Goal: Navigation & Orientation: Find specific page/section

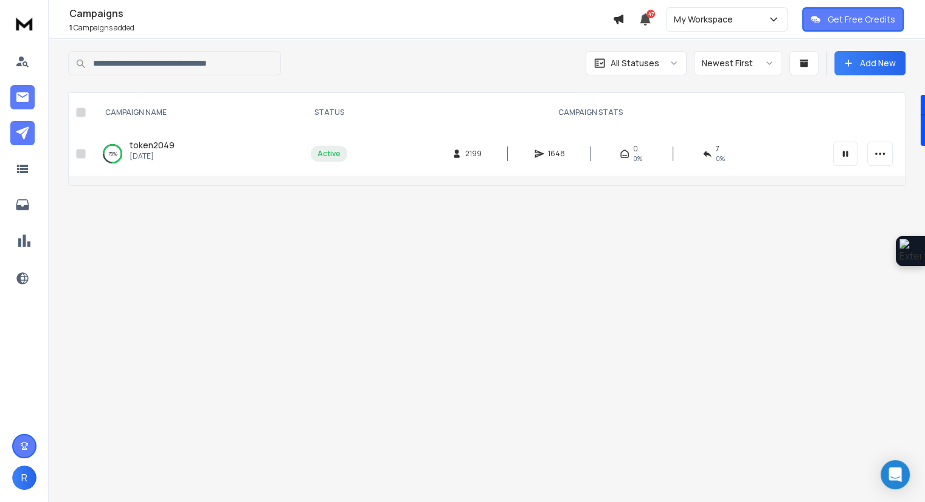
click at [20, 103] on icon at bounding box center [22, 97] width 15 height 15
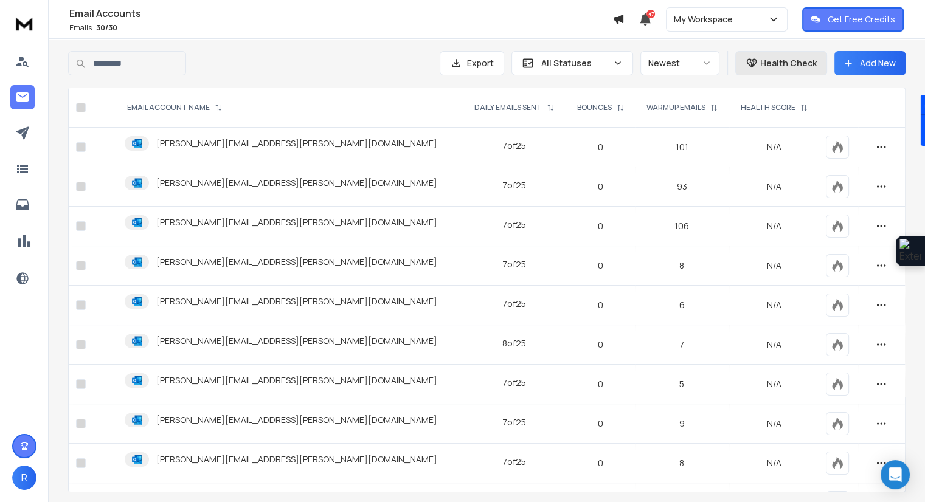
click at [789, 64] on p "Health Check" at bounding box center [788, 63] width 57 height 12
click at [377, 81] on div "Export All Statuses Newest Add New EMAIL ACCOUNT NAME DAILY EMAILS SENT BOUNCES…" at bounding box center [486, 272] width 837 height 442
click at [406, 61] on div at bounding box center [277, 63] width 418 height 24
click at [19, 133] on icon at bounding box center [22, 133] width 13 height 13
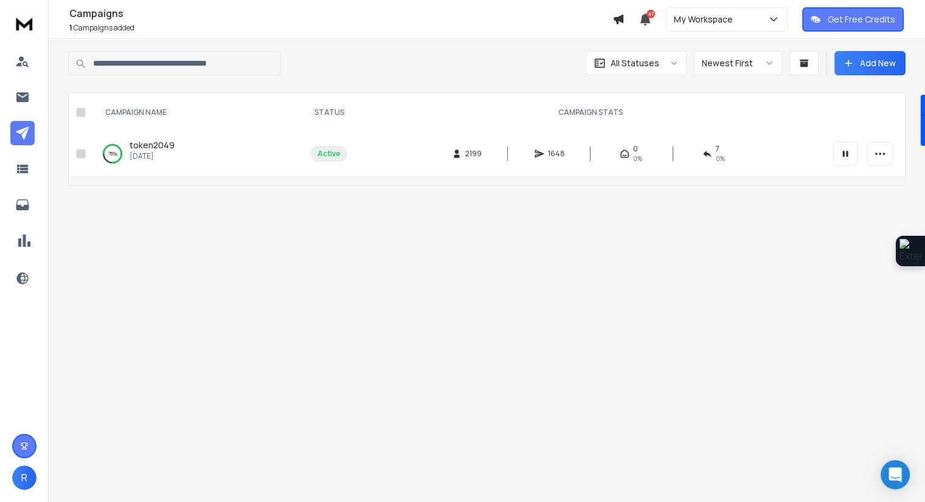
click at [490, 243] on div "Campaigns 1 Campaigns Added All Statuses Newest First Add New CAMPAIGN NAME STA…" at bounding box center [486, 302] width 837 height 502
click at [19, 480] on span "R" at bounding box center [24, 478] width 24 height 24
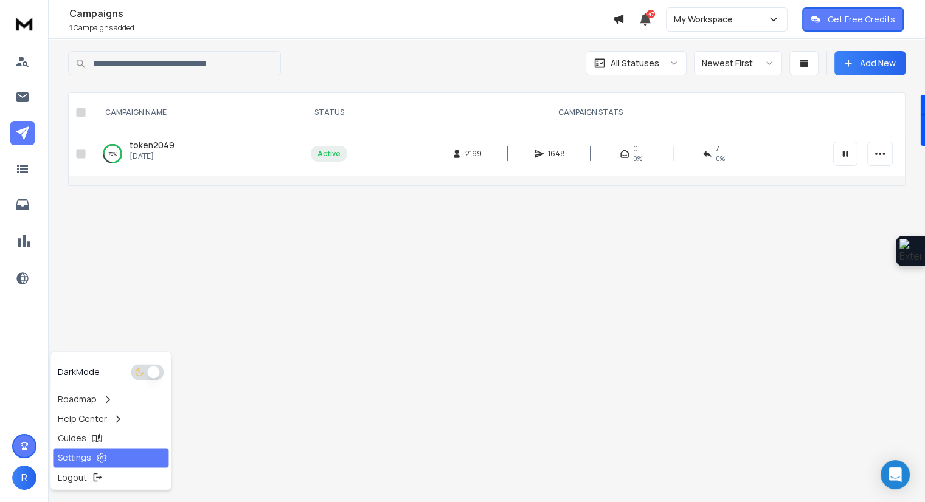
drag, startPoint x: 63, startPoint y: 457, endPoint x: 426, endPoint y: 355, distance: 377.2
click at [64, 457] on p "Settings" at bounding box center [74, 458] width 33 height 12
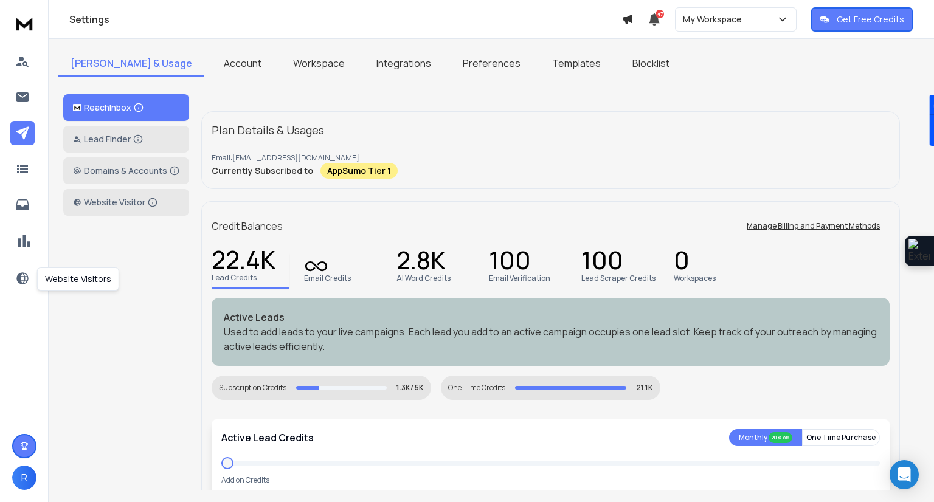
click at [28, 135] on icon at bounding box center [22, 133] width 15 height 15
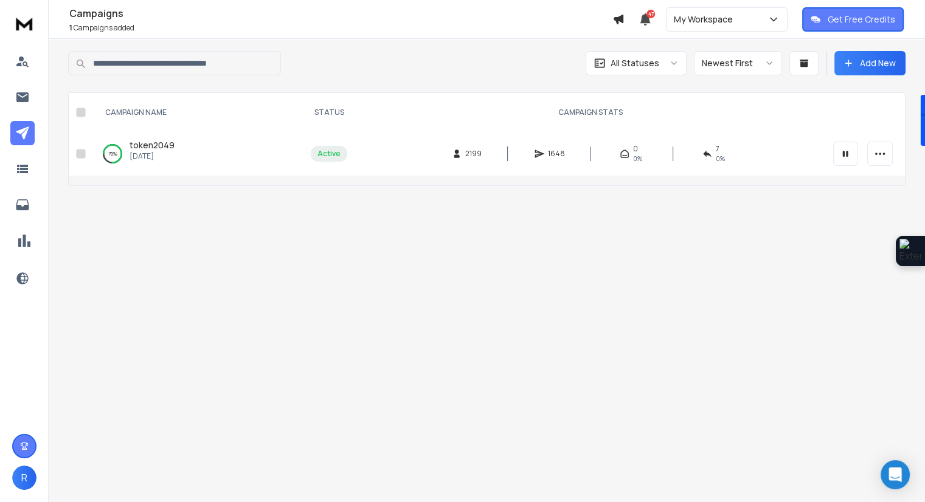
drag, startPoint x: 28, startPoint y: 135, endPoint x: 479, endPoint y: 232, distance: 461.5
click at [479, 232] on div "Campaigns 1 Campaigns Added All Statuses Newest First Add New CAMPAIGN NAME STA…" at bounding box center [486, 302] width 837 height 502
click at [22, 95] on icon at bounding box center [22, 97] width 12 height 10
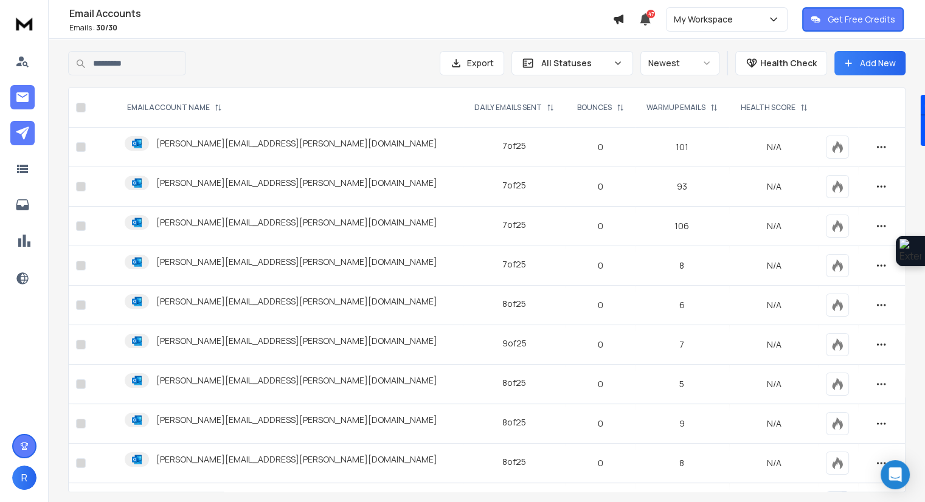
click at [23, 138] on icon at bounding box center [22, 133] width 13 height 13
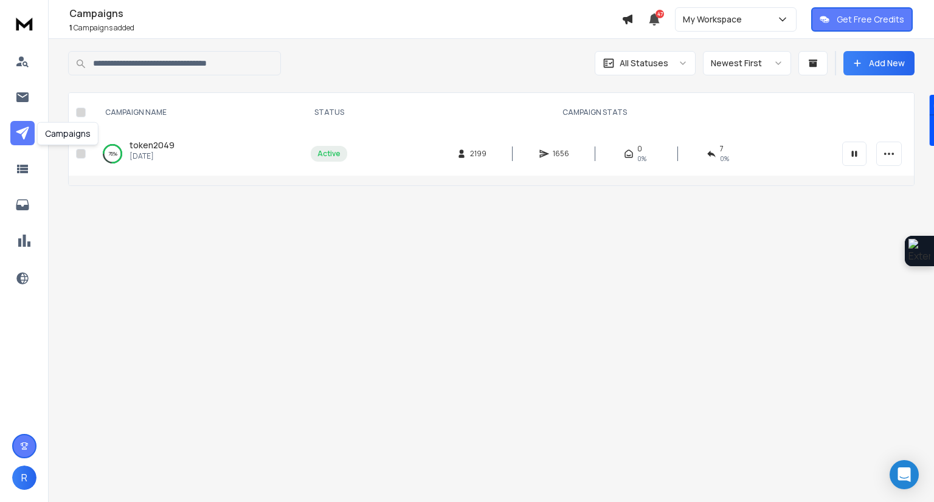
click at [27, 473] on span "R" at bounding box center [24, 478] width 24 height 24
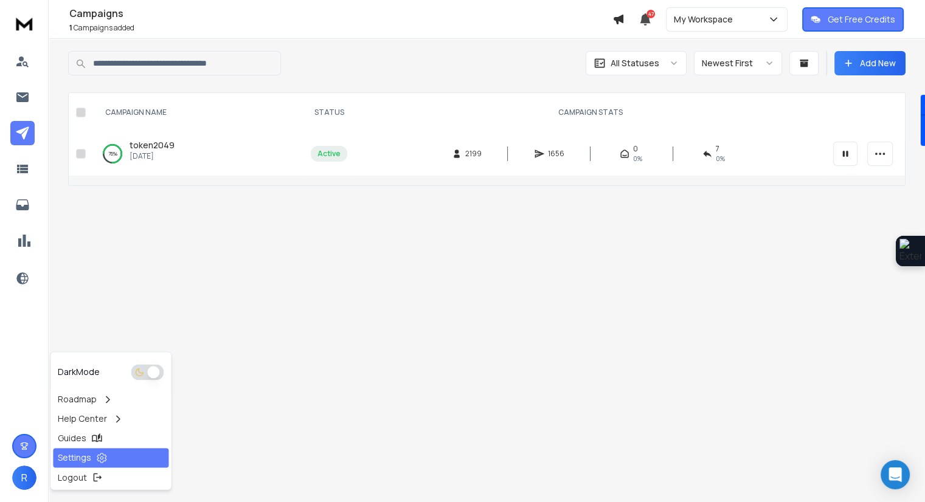
drag, startPoint x: 64, startPoint y: 450, endPoint x: 414, endPoint y: 370, distance: 358.1
click at [65, 450] on div "Settings" at bounding box center [111, 457] width 116 height 19
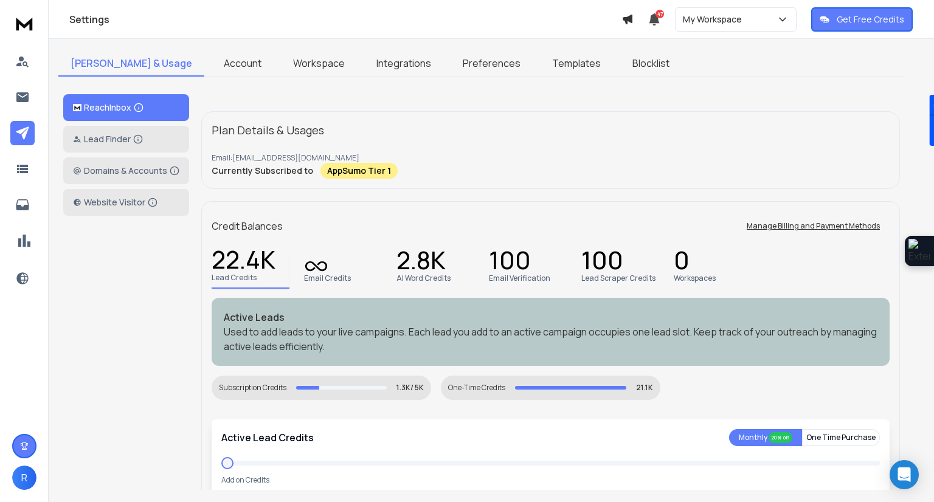
click at [25, 135] on icon at bounding box center [22, 133] width 13 height 13
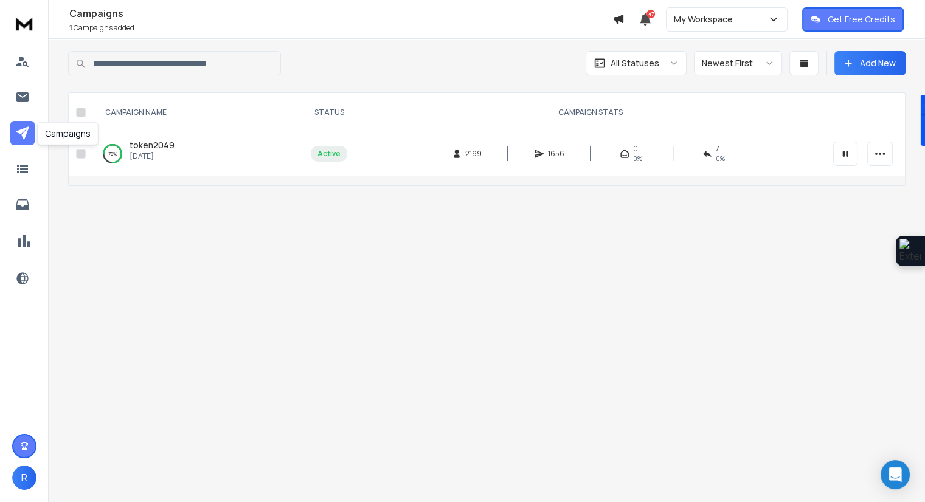
click at [586, 220] on div "Campaigns 1 Campaigns Added All Statuses Newest First Add New CAMPAIGN NAME STA…" at bounding box center [486, 302] width 837 height 502
click at [411, 54] on div at bounding box center [277, 63] width 419 height 24
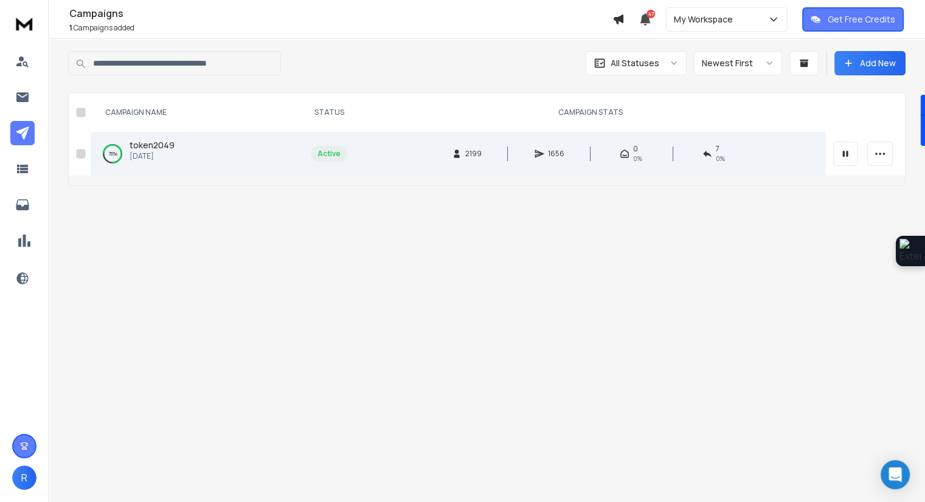
click at [199, 144] on div "76 % token2049 2 days ago" at bounding box center [197, 153] width 189 height 29
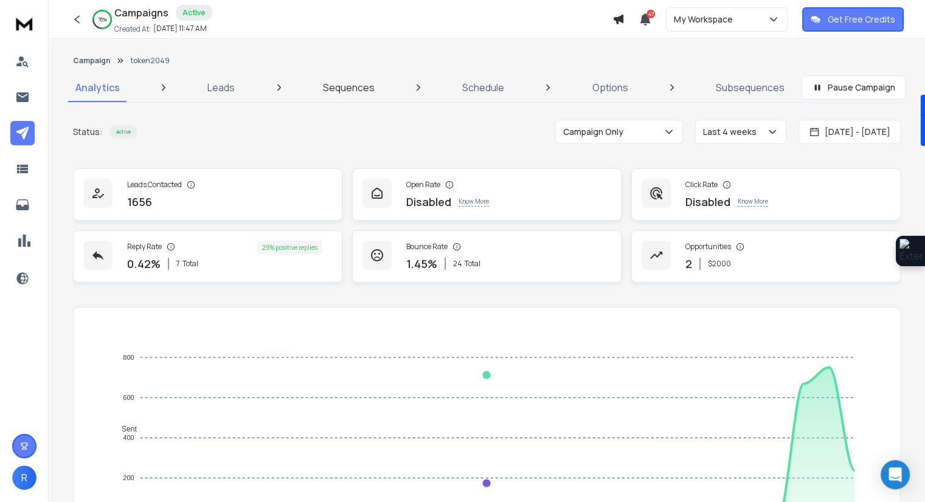
click at [359, 85] on p "Sequences" at bounding box center [349, 87] width 52 height 15
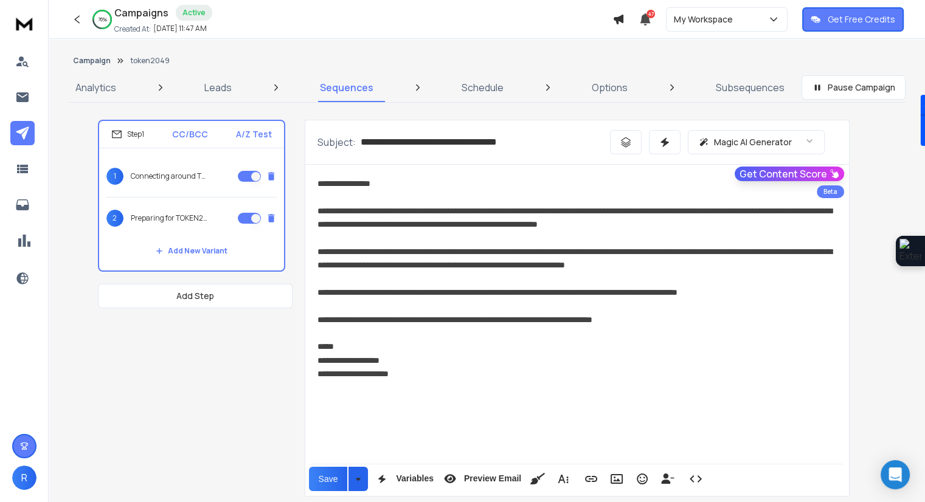
click at [175, 218] on p "Preparing for TOKEN2049 Singapore" at bounding box center [170, 218] width 78 height 10
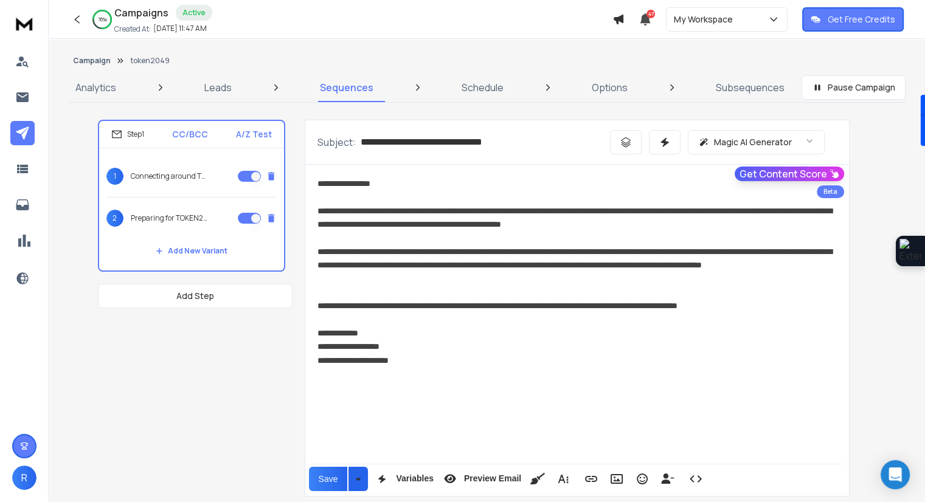
click at [179, 174] on p "Connecting around TOKEN2049 Singapore" at bounding box center [170, 177] width 78 height 10
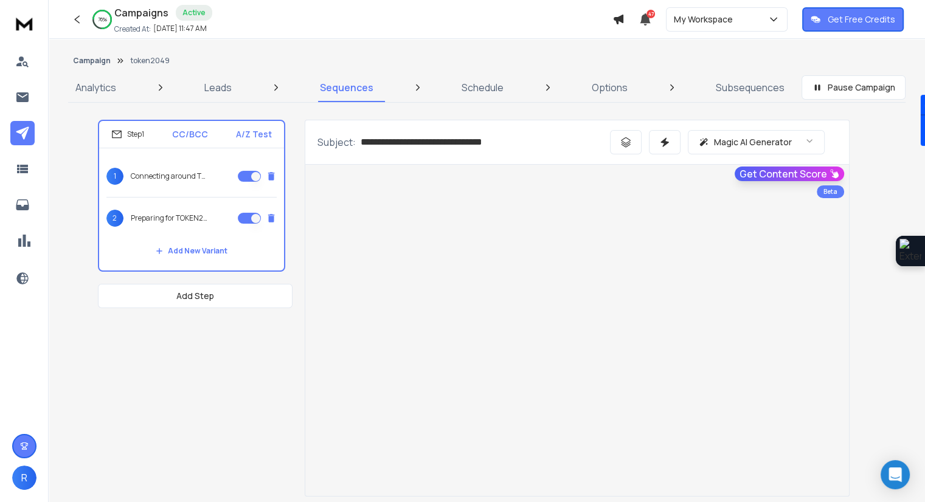
type input "**********"
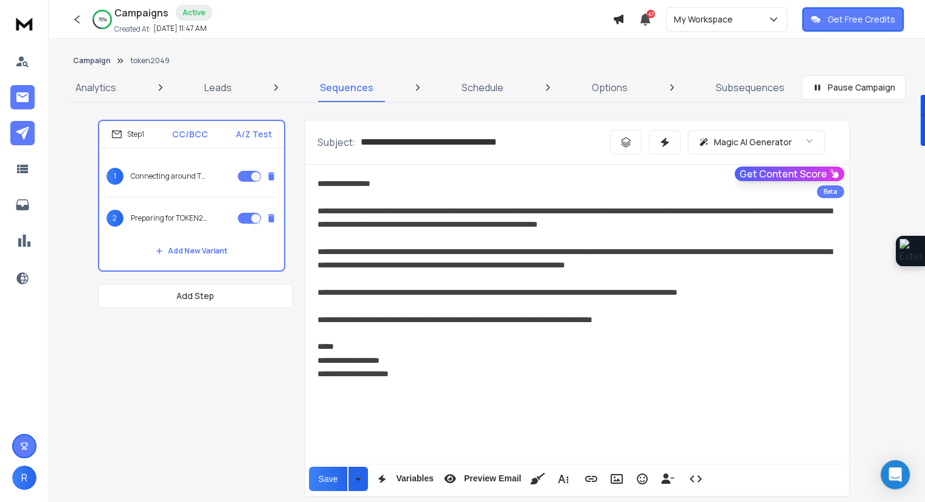
click at [22, 103] on icon at bounding box center [22, 97] width 15 height 15
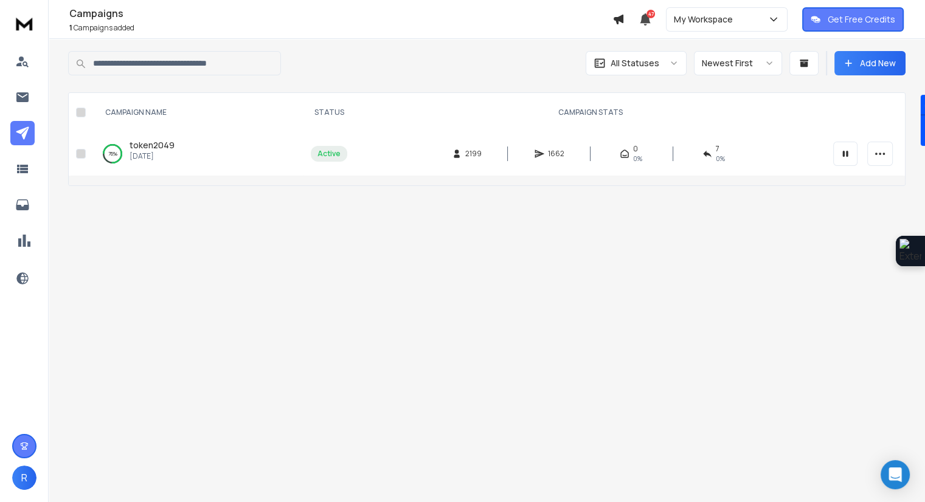
click at [345, 78] on div "Campaigns 1 Campaigns Added All Statuses Newest First Add New CAMPAIGN NAME STA…" at bounding box center [486, 302] width 837 height 502
click at [24, 99] on icon at bounding box center [22, 97] width 12 height 10
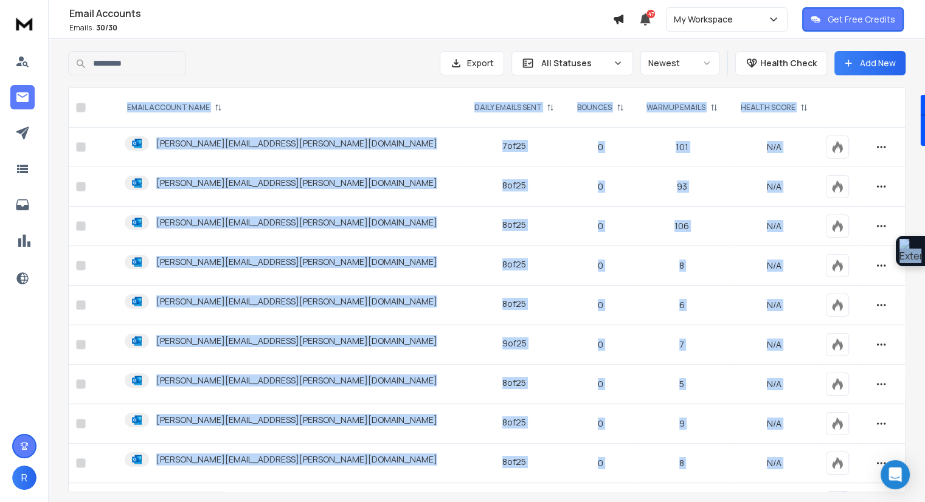
drag, startPoint x: 901, startPoint y: 171, endPoint x: 909, endPoint y: 386, distance: 215.4
click at [909, 386] on body "Get only verified leads with our AI-powered Lead Finder, starting at $22/mo Try…" at bounding box center [462, 251] width 925 height 502
click at [17, 136] on icon at bounding box center [22, 133] width 15 height 15
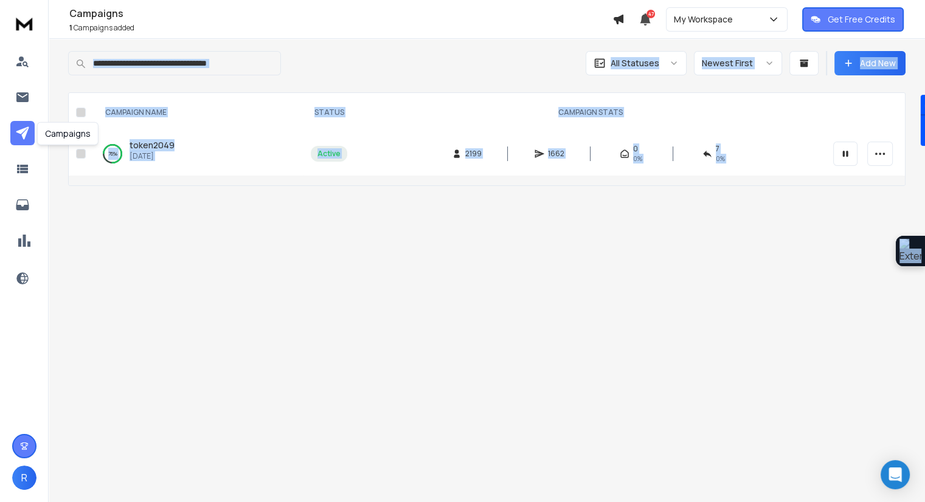
click at [357, 208] on div "Campaigns 1 Campaigns Added All Statuses Newest First Add New CAMPAIGN NAME STA…" at bounding box center [486, 302] width 837 height 502
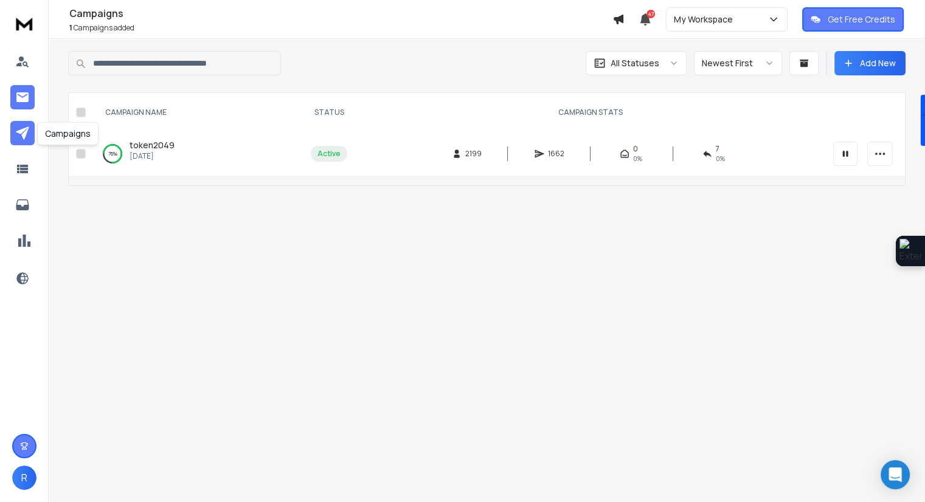
click at [19, 95] on icon at bounding box center [22, 97] width 15 height 15
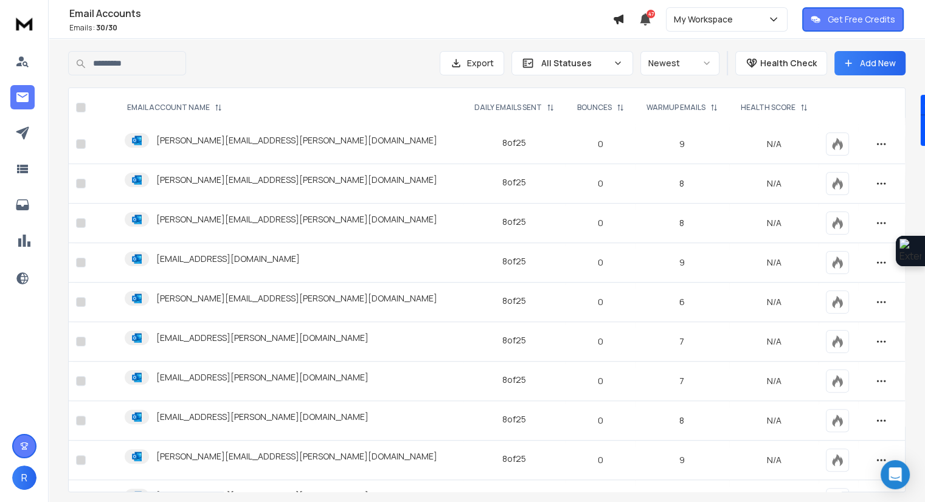
scroll to position [97, 0]
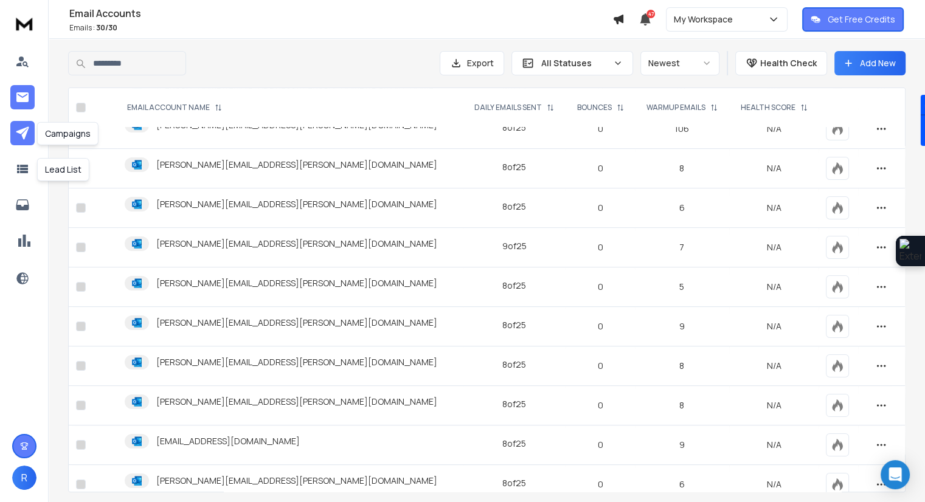
click at [26, 131] on icon at bounding box center [22, 133] width 13 height 13
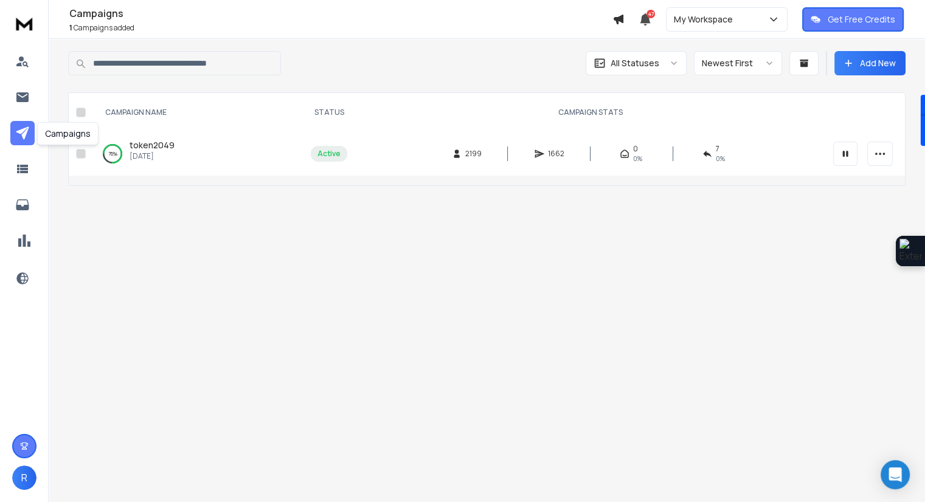
click at [519, 210] on div "Campaigns 1 Campaigns Added All Statuses Newest First Add New CAMPAIGN NAME STA…" at bounding box center [486, 302] width 837 height 502
click at [27, 480] on span "R" at bounding box center [24, 478] width 24 height 24
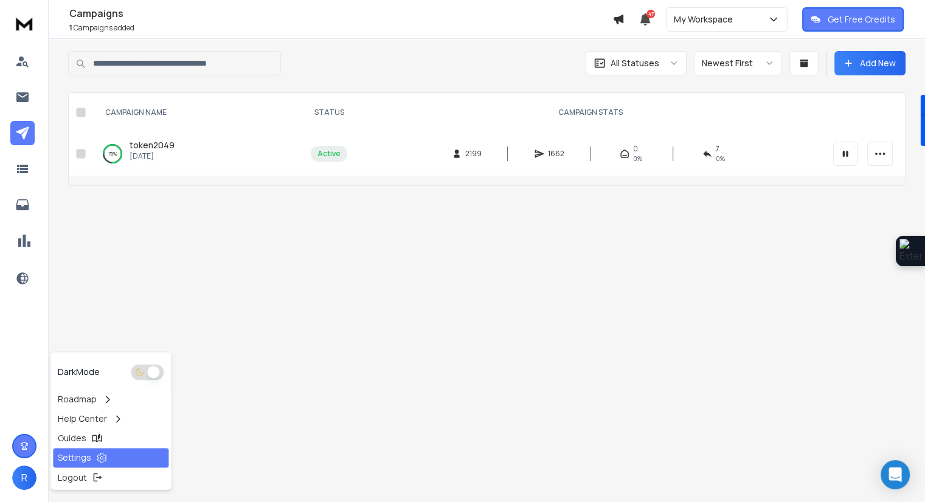
click at [72, 465] on div "Settings" at bounding box center [111, 457] width 116 height 19
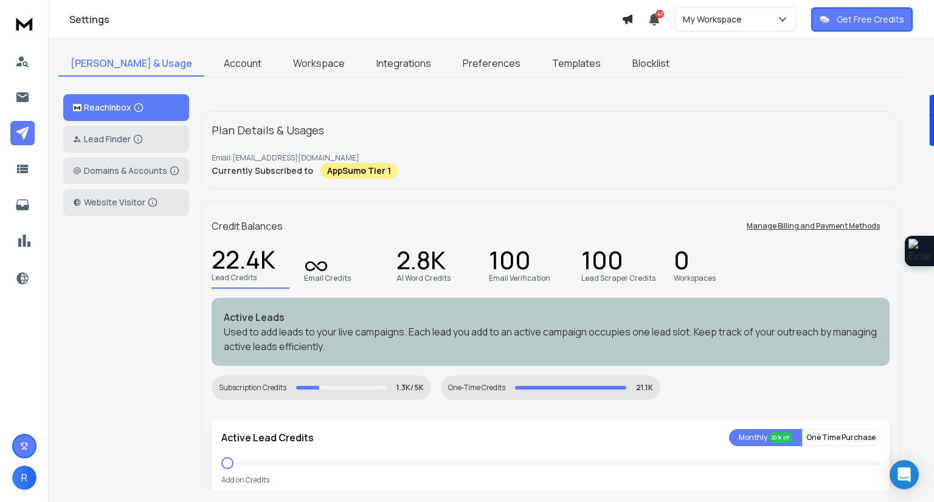
click at [24, 131] on icon at bounding box center [22, 133] width 15 height 15
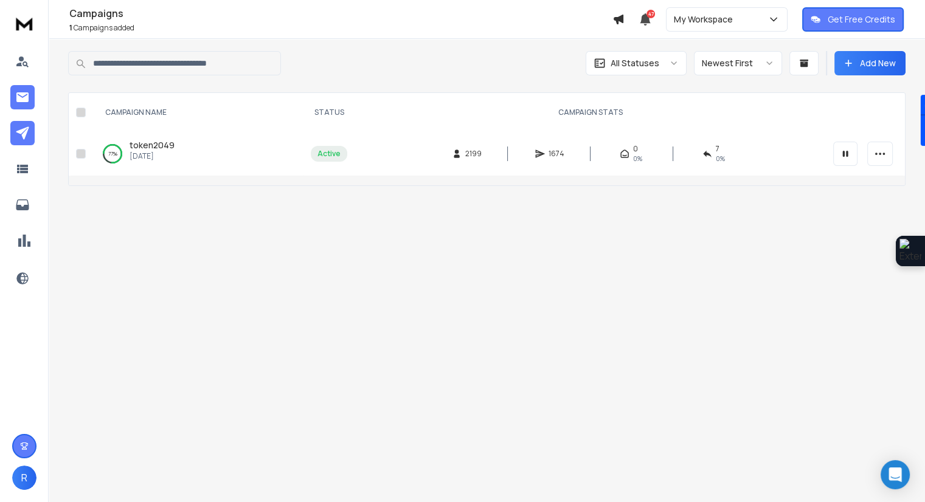
click at [27, 91] on icon at bounding box center [22, 97] width 15 height 15
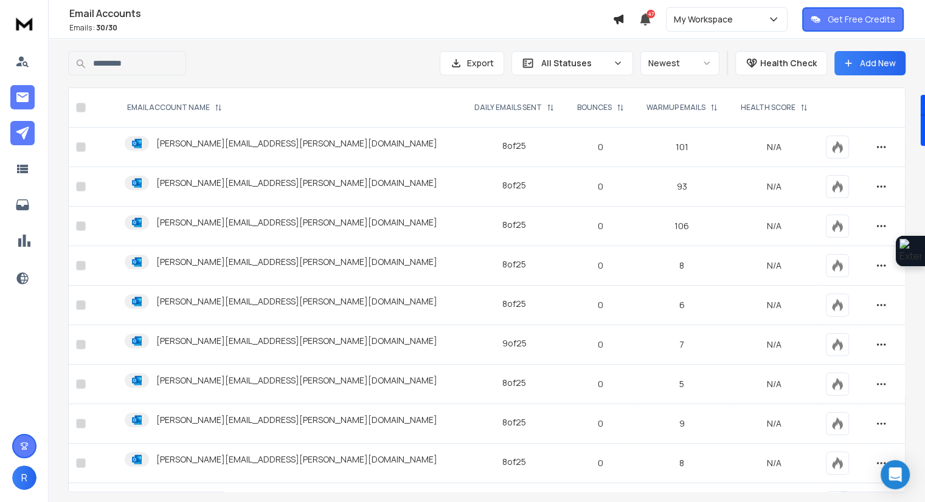
click at [19, 131] on icon at bounding box center [22, 133] width 13 height 13
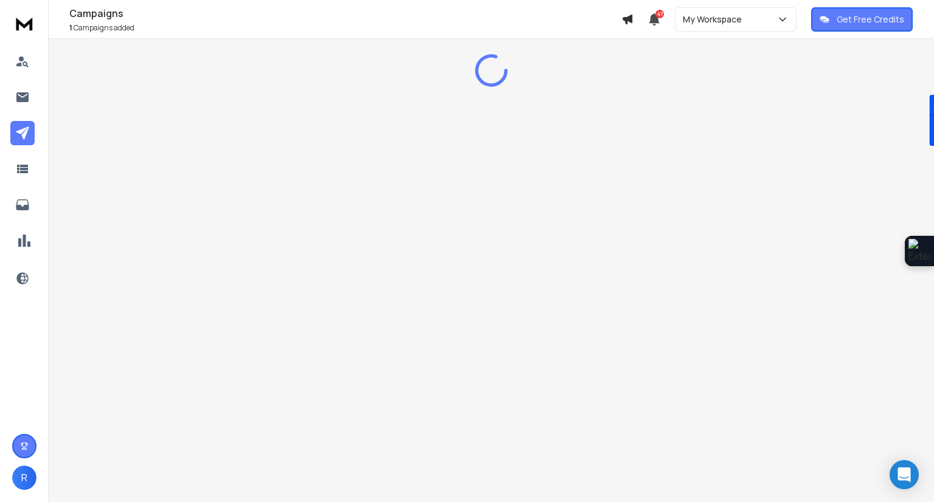
click at [33, 476] on span "R" at bounding box center [24, 478] width 24 height 24
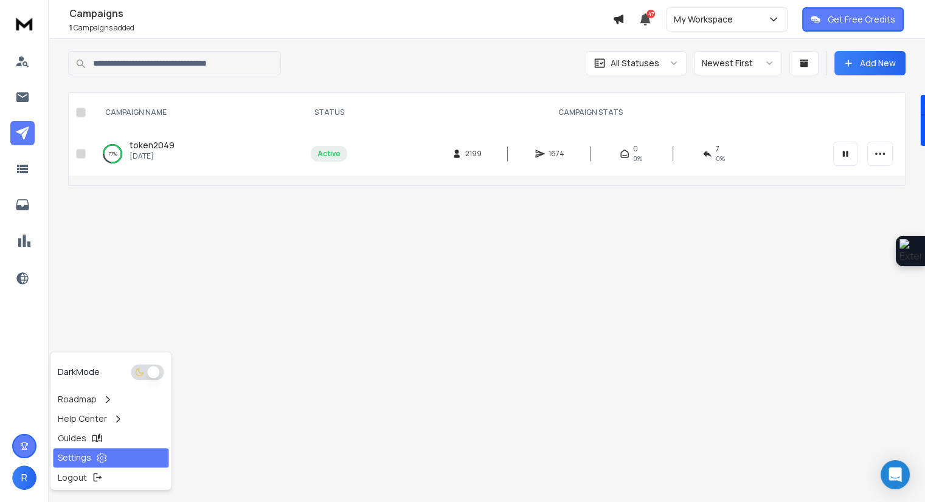
click at [75, 460] on p "Settings" at bounding box center [74, 458] width 33 height 12
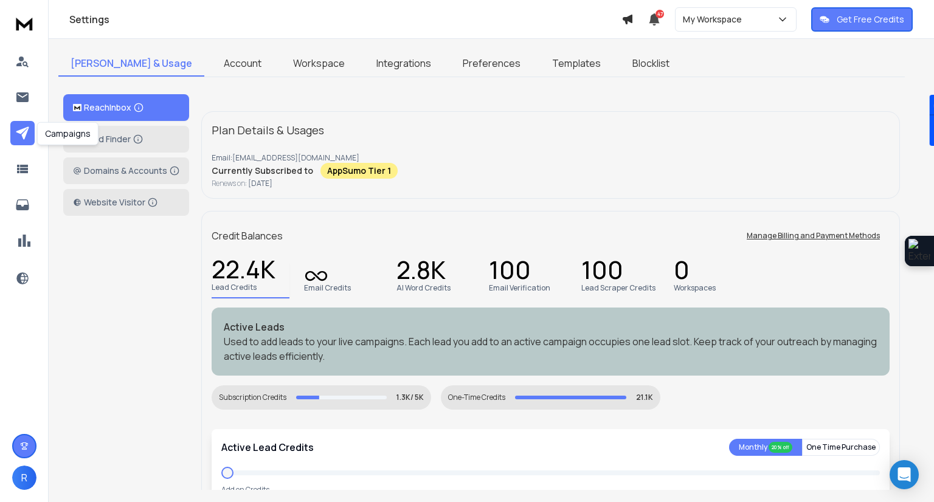
click at [21, 134] on icon at bounding box center [22, 133] width 15 height 15
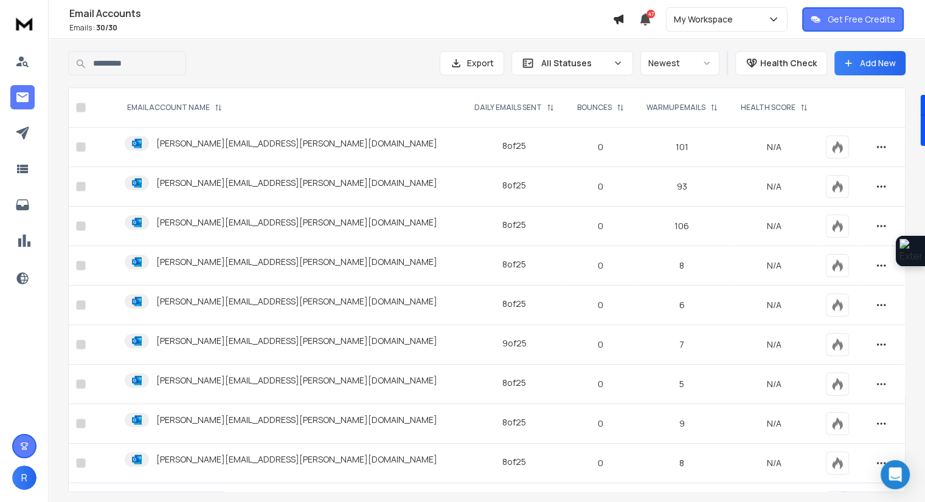
click at [855, 67] on button "Add New" at bounding box center [869, 63] width 71 height 24
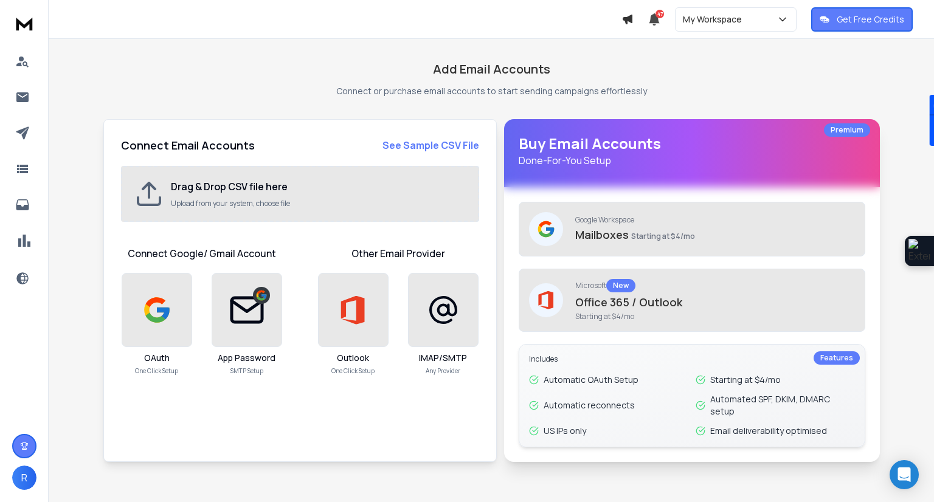
click at [459, 320] on icon at bounding box center [443, 310] width 30 height 36
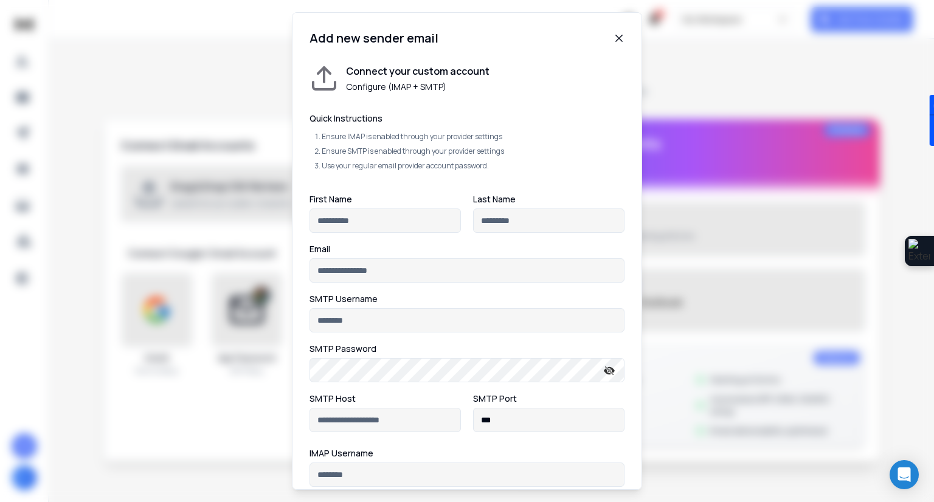
click at [615, 40] on icon at bounding box center [619, 38] width 11 height 11
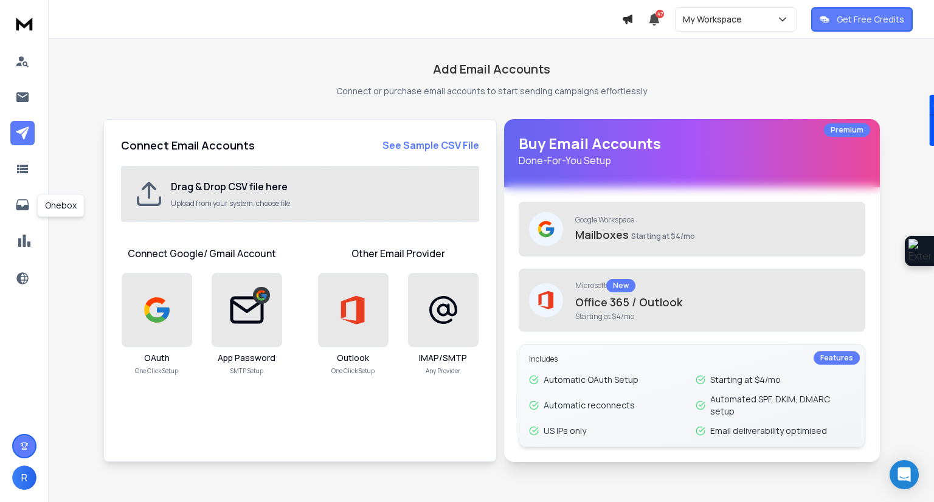
click at [18, 132] on icon at bounding box center [22, 133] width 13 height 13
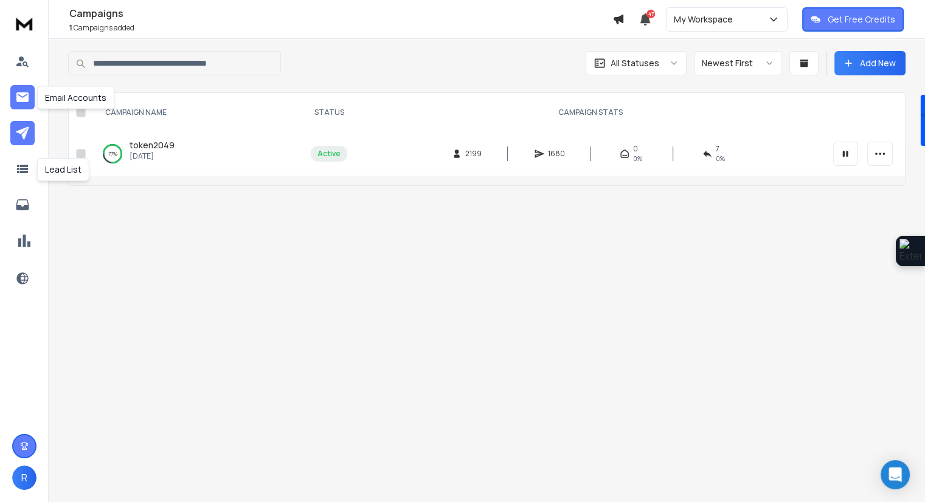
click at [29, 95] on icon at bounding box center [22, 97] width 15 height 15
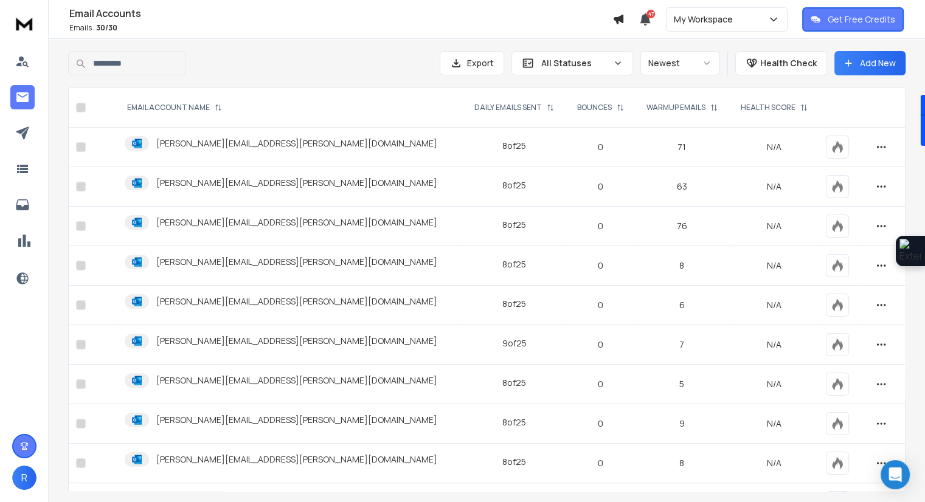
click at [340, 64] on div at bounding box center [250, 63] width 364 height 24
click at [30, 131] on link at bounding box center [22, 133] width 24 height 24
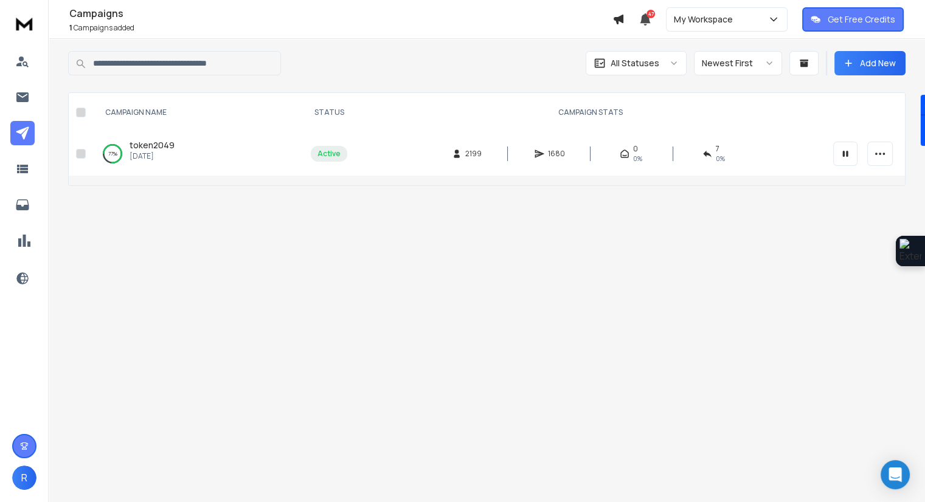
click at [23, 477] on span "R" at bounding box center [24, 478] width 24 height 24
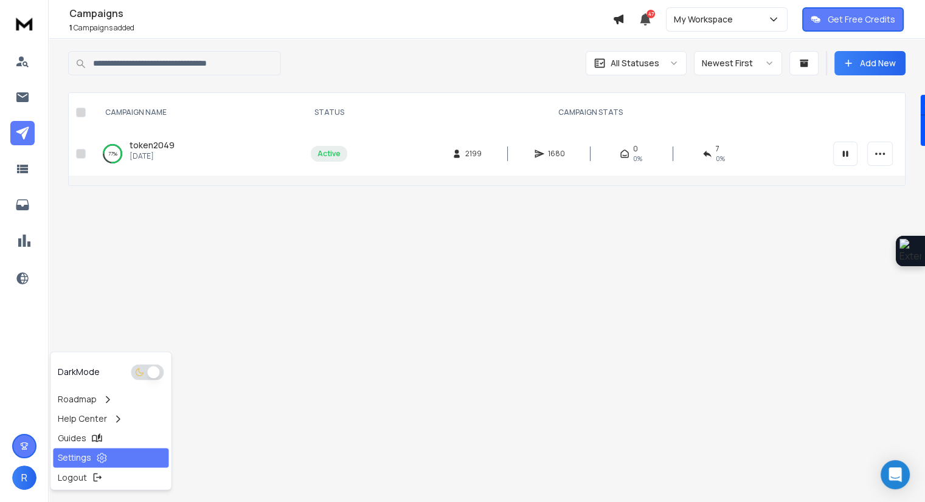
click at [69, 461] on p "Settings" at bounding box center [74, 458] width 33 height 12
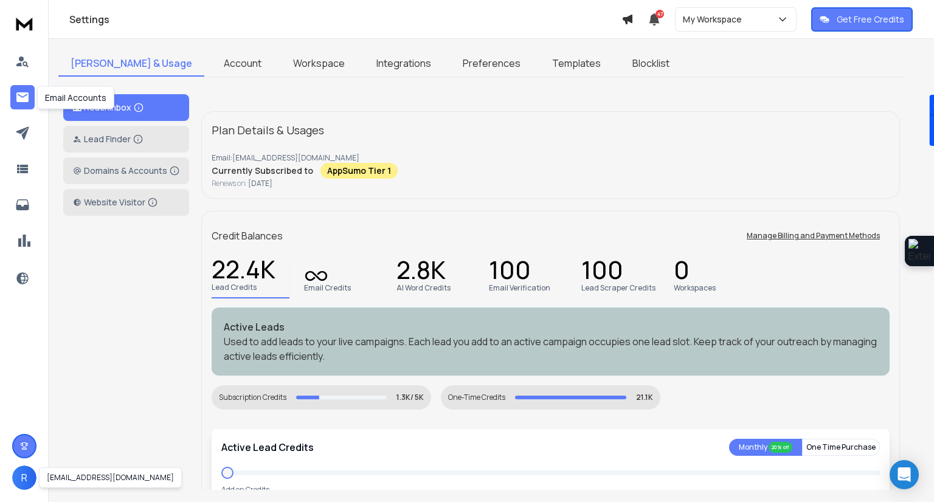
click at [25, 98] on icon at bounding box center [22, 97] width 12 height 10
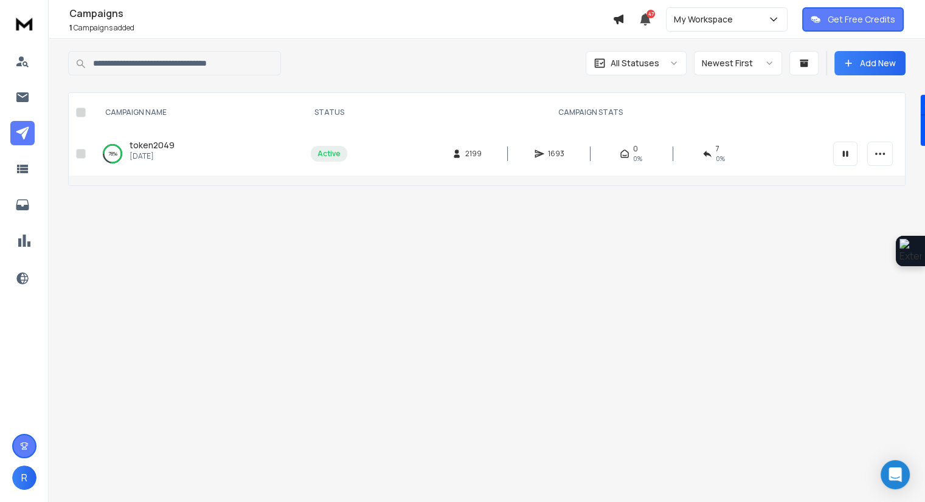
click at [21, 97] on icon at bounding box center [22, 97] width 15 height 15
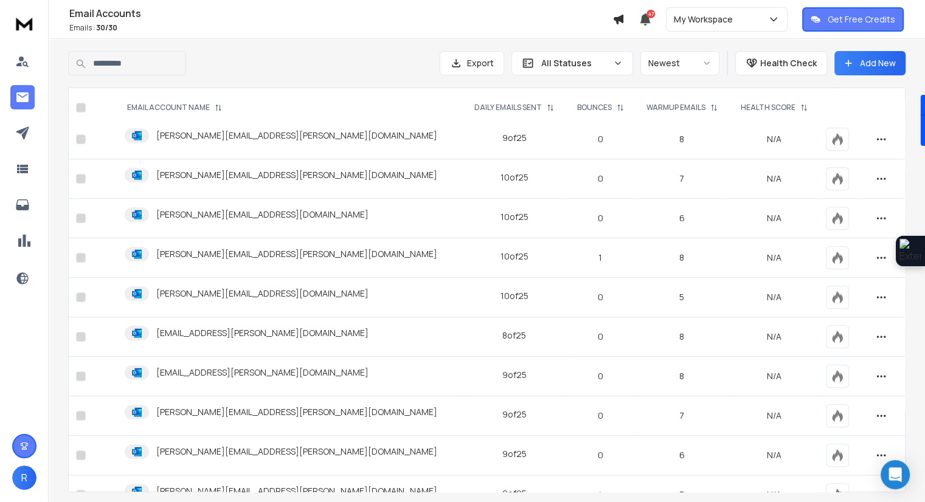
scroll to position [827, 0]
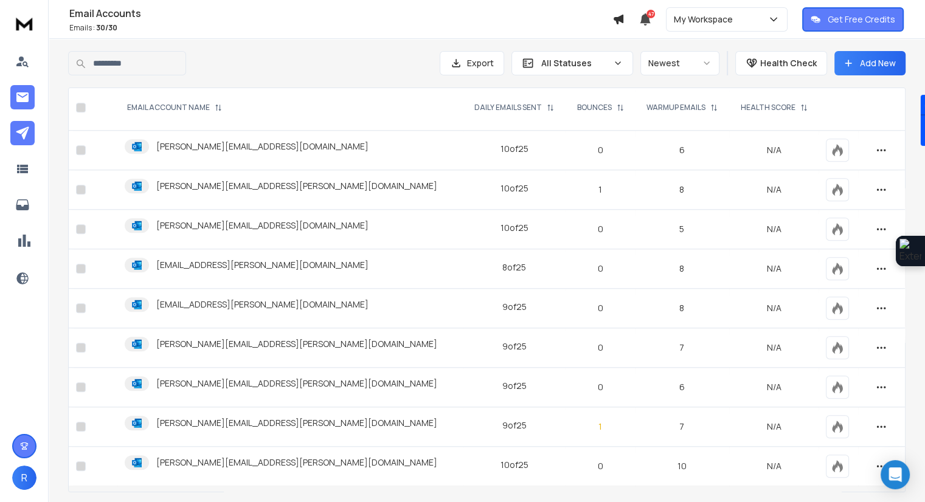
click at [21, 139] on icon at bounding box center [22, 133] width 15 height 15
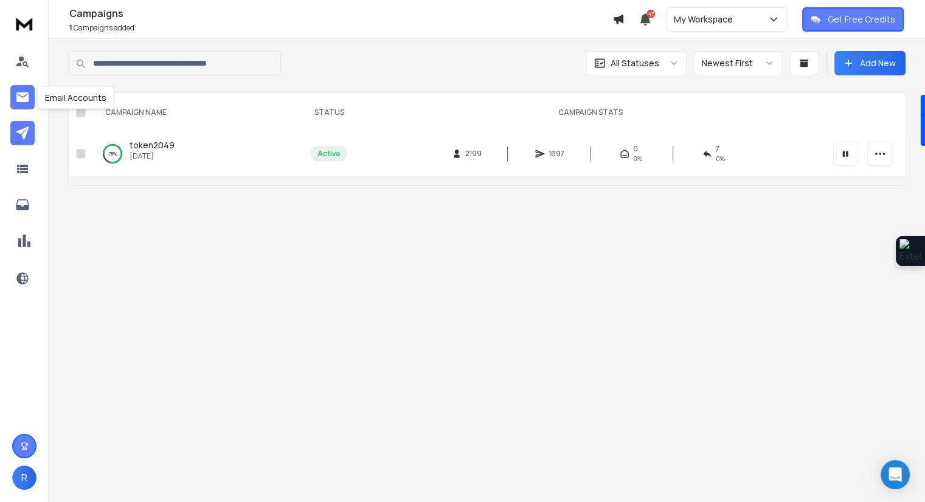
click at [21, 102] on icon at bounding box center [22, 97] width 15 height 15
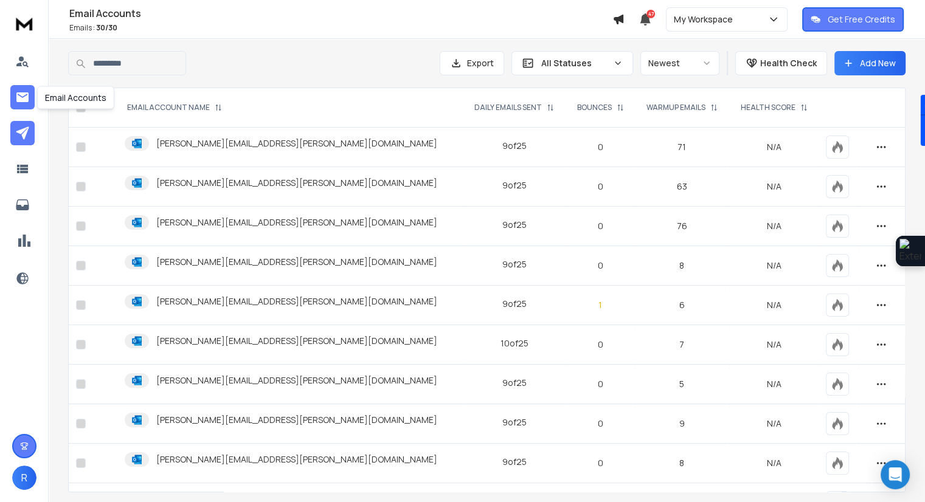
click at [22, 139] on icon at bounding box center [22, 133] width 15 height 15
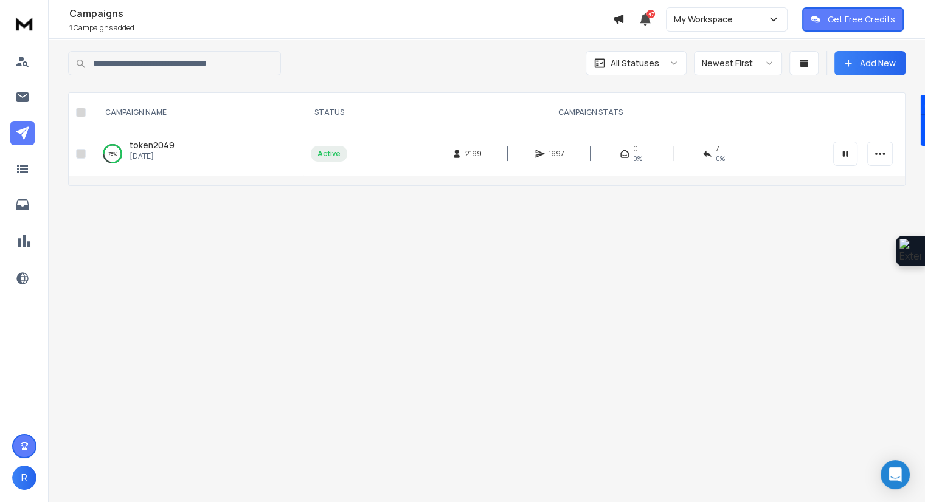
click at [496, 235] on div "Campaigns 1 Campaigns Added All Statuses Newest First Add New CAMPAIGN NAME STA…" at bounding box center [486, 302] width 837 height 502
click at [20, 97] on icon at bounding box center [22, 97] width 12 height 10
click at [455, 46] on div "Campaigns 1 Campaigns Added All Statuses Newest First Add New CAMPAIGN NAME STA…" at bounding box center [487, 302] width 876 height 527
